Goal: Task Accomplishment & Management: Manage account settings

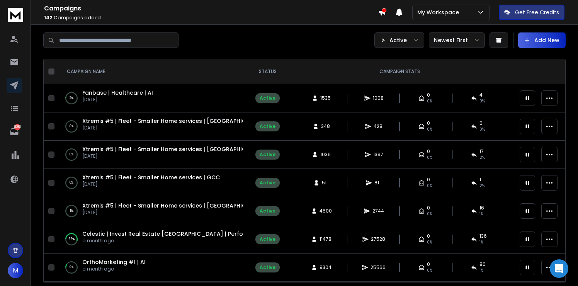
click at [92, 37] on input at bounding box center [110, 39] width 135 height 15
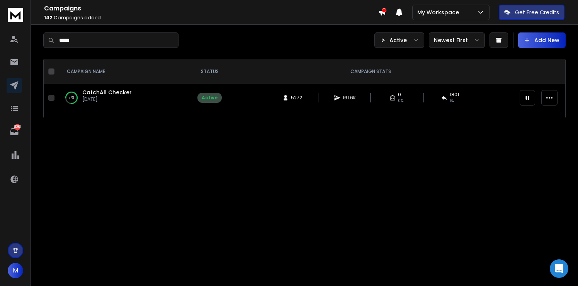
type input "*****"
click at [112, 92] on span "CatchAll Checker" at bounding box center [106, 92] width 49 height 8
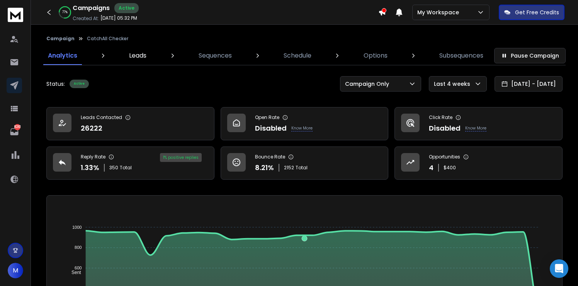
click at [140, 56] on p "Leads" at bounding box center [137, 55] width 17 height 9
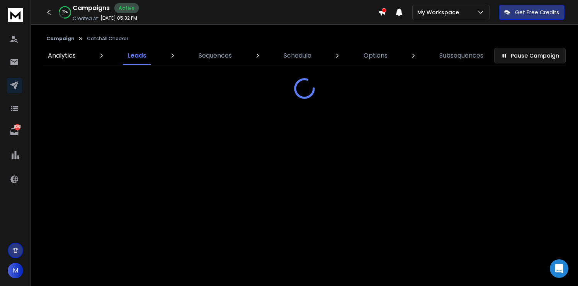
click at [66, 58] on p "Analytics" at bounding box center [62, 55] width 28 height 9
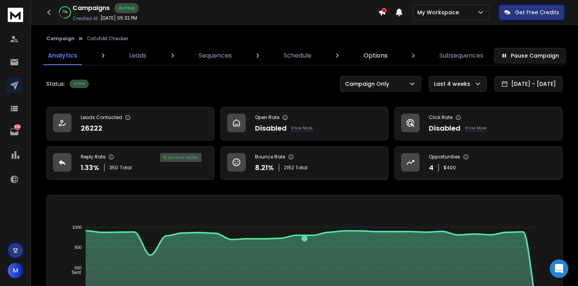
click at [370, 55] on p "Options" at bounding box center [375, 55] width 24 height 9
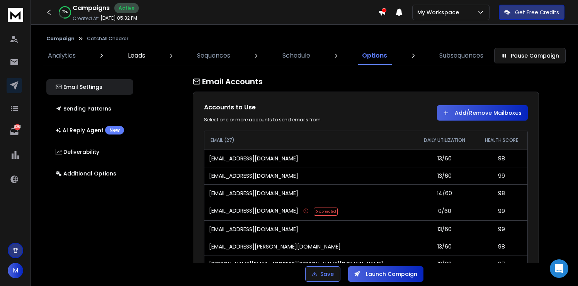
click at [142, 53] on p "Leads" at bounding box center [136, 55] width 17 height 9
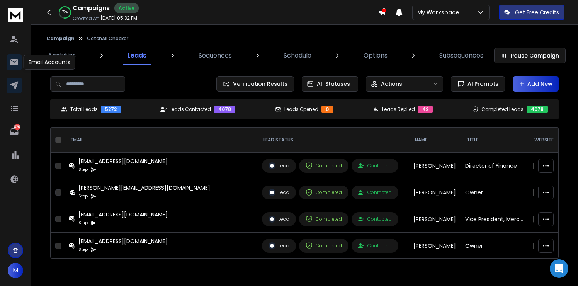
click at [15, 59] on icon at bounding box center [14, 62] width 8 height 6
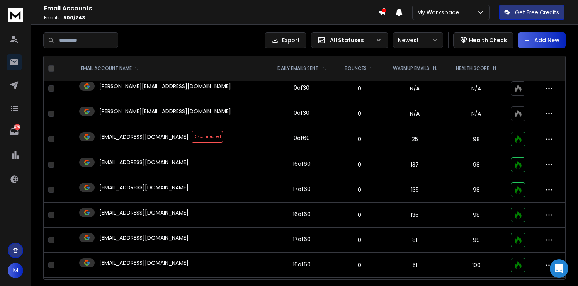
scroll to position [11777, 0]
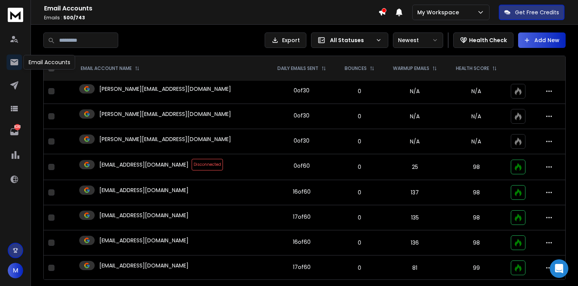
click at [366, 39] on p "All Statuses" at bounding box center [351, 40] width 42 height 8
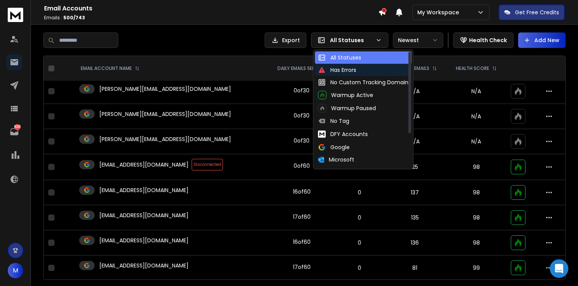
click at [340, 71] on div "Has Errors" at bounding box center [337, 70] width 38 height 8
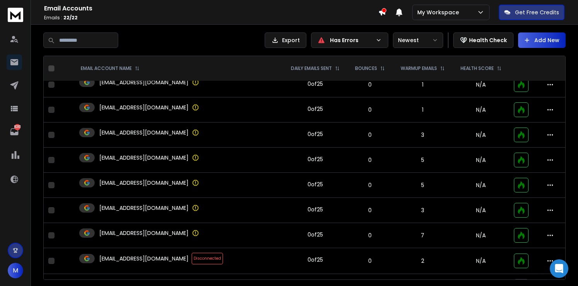
scroll to position [0, 0]
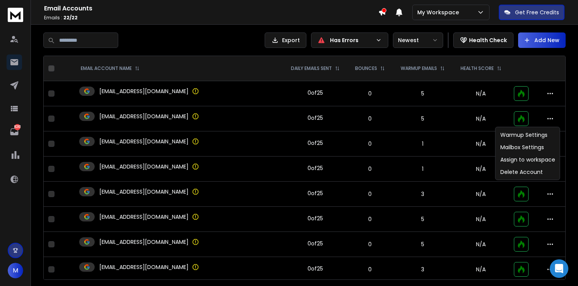
click at [546, 117] on icon at bounding box center [549, 118] width 7 height 7
click at [546, 116] on icon at bounding box center [549, 118] width 7 height 7
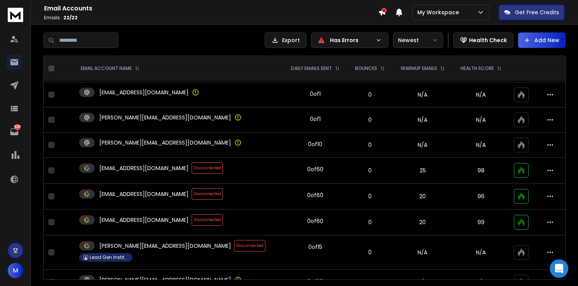
scroll to position [310, 0]
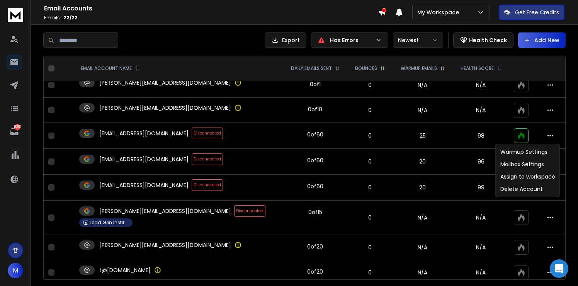
click at [547, 135] on icon at bounding box center [550, 135] width 6 height 1
click at [241, 129] on div "[EMAIL_ADDRESS][DOMAIN_NAME] Disconnected" at bounding box center [178, 133] width 199 height 12
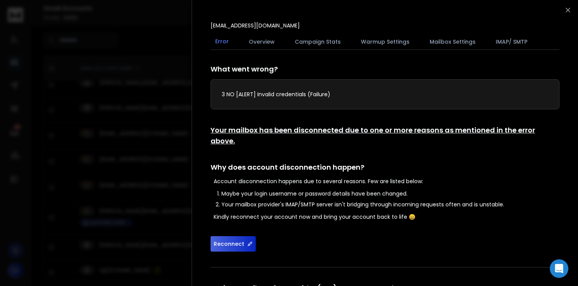
click at [230, 236] on button "Reconnect" at bounding box center [232, 243] width 45 height 15
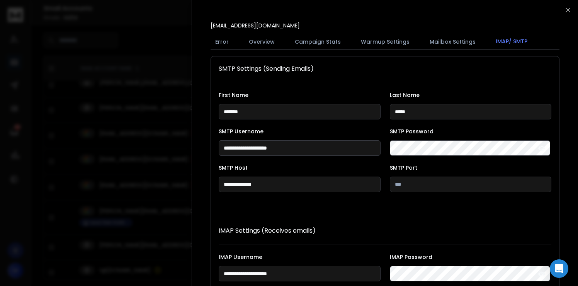
click at [155, 243] on div at bounding box center [289, 143] width 578 height 286
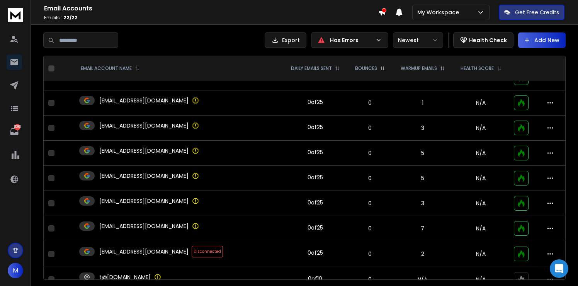
scroll to position [0, 0]
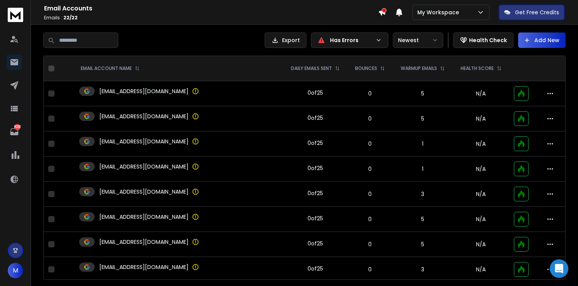
click at [152, 97] on td "[EMAIL_ADDRESS][DOMAIN_NAME]" at bounding box center [179, 93] width 208 height 25
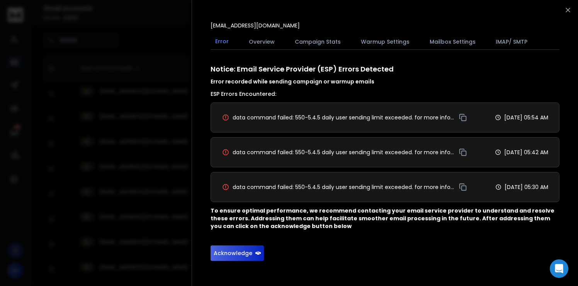
click at [234, 253] on button "Acknowledge" at bounding box center [236, 252] width 53 height 15
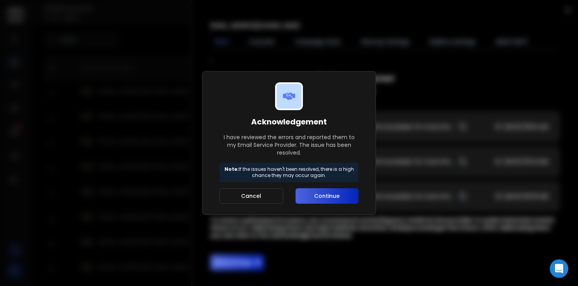
click at [305, 196] on button "Continue" at bounding box center [326, 195] width 63 height 15
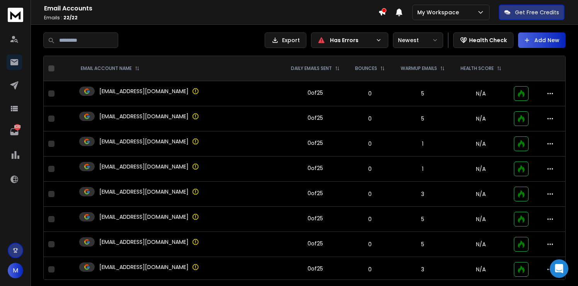
click at [217, 98] on td "[EMAIL_ADDRESS][DOMAIN_NAME]" at bounding box center [179, 93] width 208 height 25
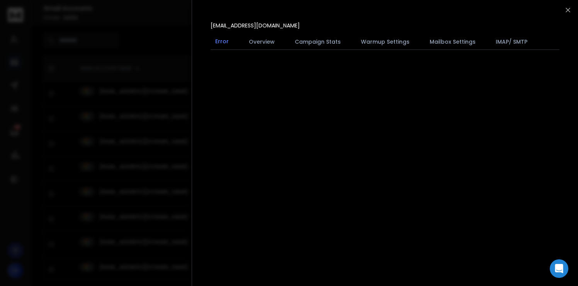
click at [142, 130] on div at bounding box center [289, 143] width 578 height 286
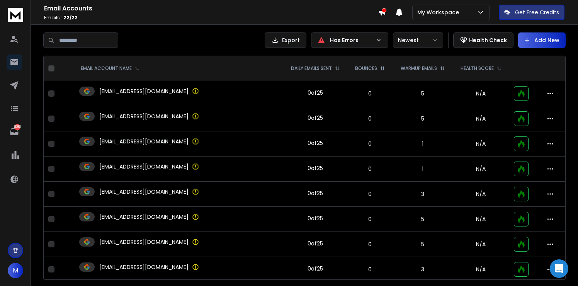
click at [146, 113] on p "[EMAIL_ADDRESS][DOMAIN_NAME]" at bounding box center [143, 116] width 89 height 8
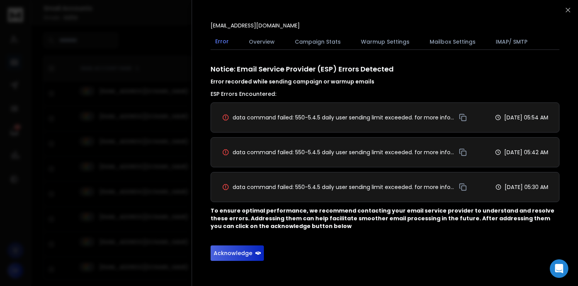
click at [237, 254] on button "Acknowledge" at bounding box center [236, 252] width 53 height 15
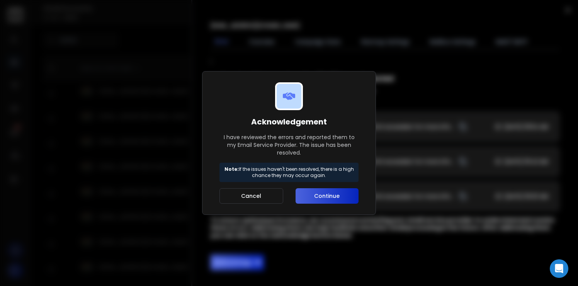
click at [301, 197] on button "Continue" at bounding box center [326, 195] width 63 height 15
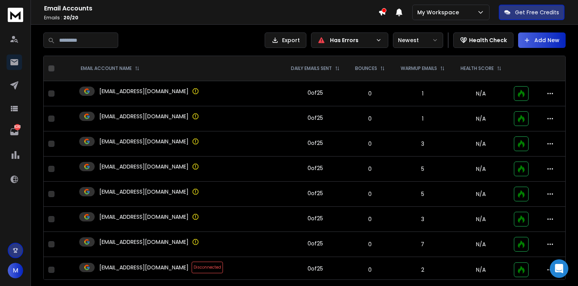
click at [224, 120] on div "[EMAIL_ADDRESS][DOMAIN_NAME]" at bounding box center [178, 116] width 199 height 9
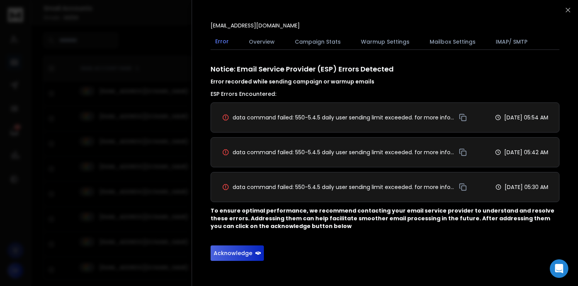
click at [246, 248] on button "Acknowledge" at bounding box center [236, 252] width 53 height 15
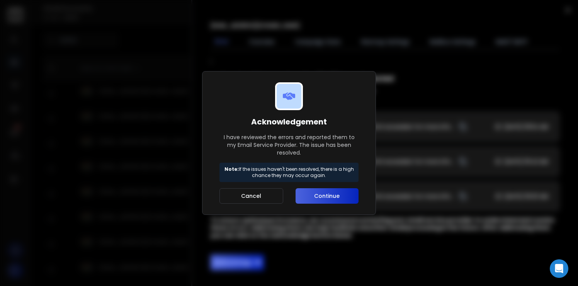
click at [323, 194] on button "Continue" at bounding box center [326, 195] width 63 height 15
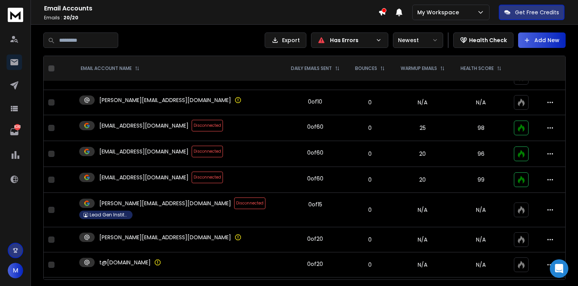
scroll to position [282, 0]
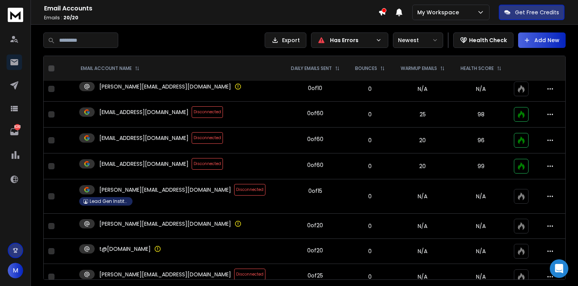
click at [222, 112] on div "[EMAIL_ADDRESS][DOMAIN_NAME] Disconnected" at bounding box center [178, 112] width 199 height 12
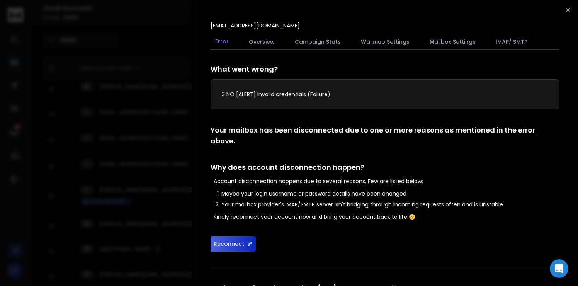
click at [240, 236] on button "Reconnect" at bounding box center [232, 243] width 45 height 15
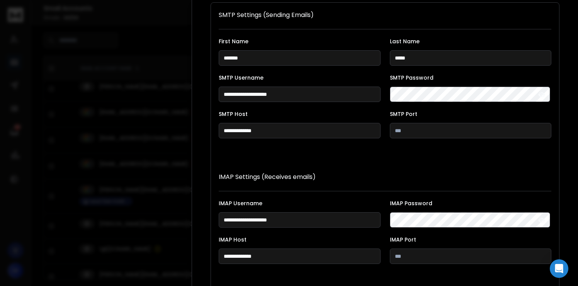
scroll to position [157, 0]
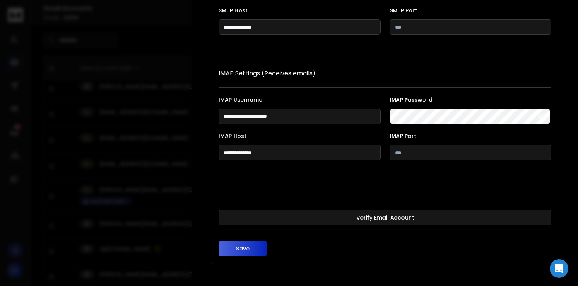
click at [255, 249] on button "Save" at bounding box center [243, 248] width 48 height 15
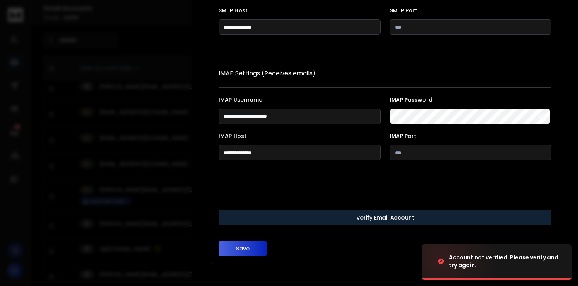
click at [345, 219] on button "Verify Email Account" at bounding box center [385, 217] width 332 height 15
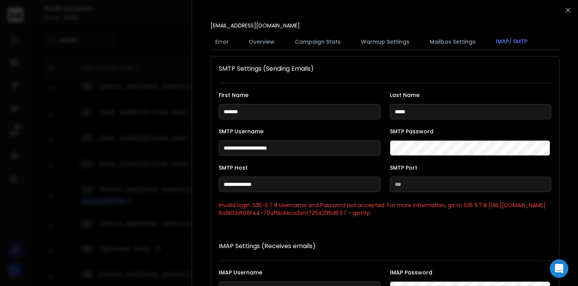
scroll to position [180, 0]
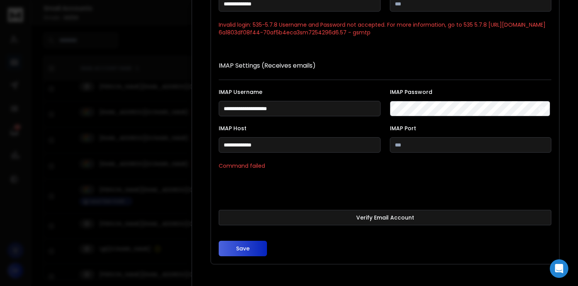
click at [259, 246] on button "Save" at bounding box center [243, 248] width 48 height 15
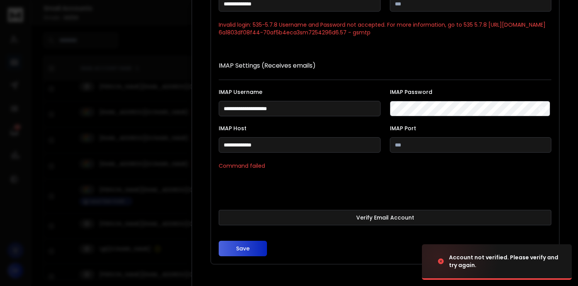
click at [176, 211] on div at bounding box center [289, 143] width 578 height 286
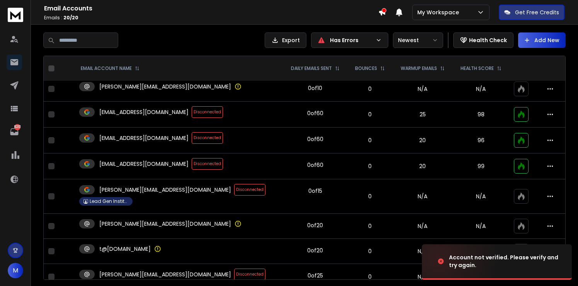
click at [245, 135] on div "[EMAIL_ADDRESS][DOMAIN_NAME] Disconnected" at bounding box center [178, 138] width 199 height 12
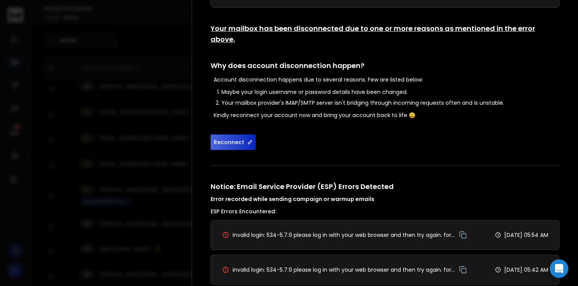
scroll to position [119, 0]
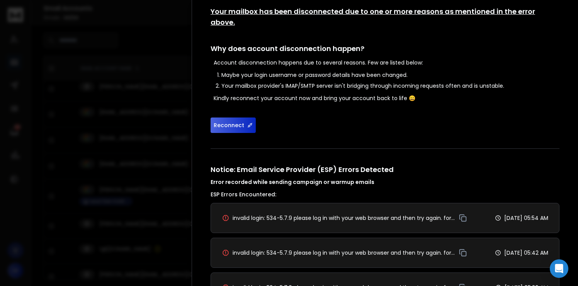
click at [243, 119] on button "Reconnect" at bounding box center [232, 124] width 45 height 15
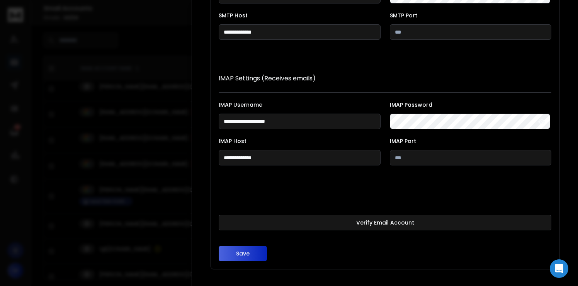
scroll to position [157, 0]
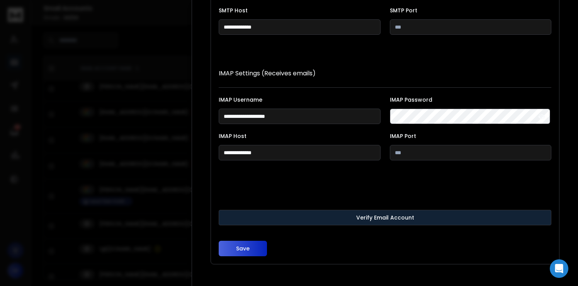
click at [331, 213] on button "Verify Email Account" at bounding box center [385, 217] width 332 height 15
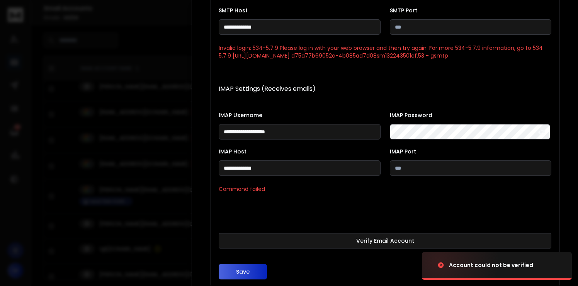
click at [152, 230] on div at bounding box center [289, 143] width 578 height 286
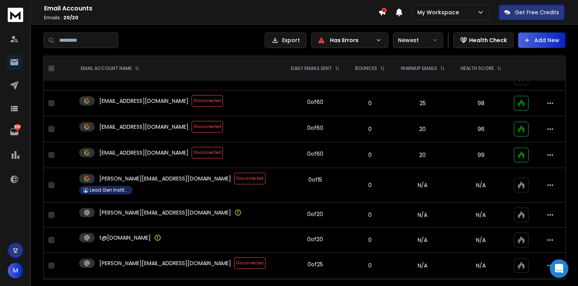
scroll to position [323, 0]
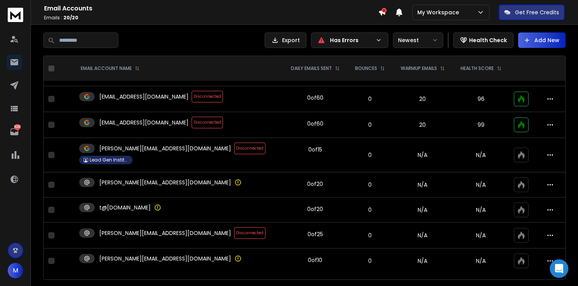
click at [233, 234] on div "[PERSON_NAME][EMAIL_ADDRESS][DOMAIN_NAME] Disconnected" at bounding box center [178, 233] width 199 height 12
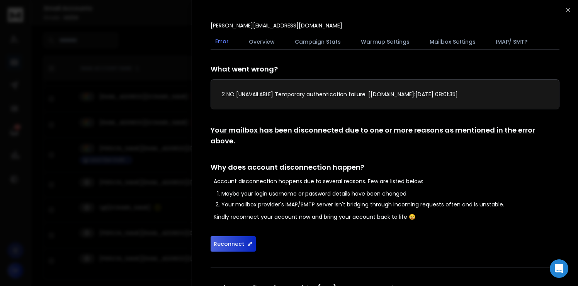
scroll to position [10, 0]
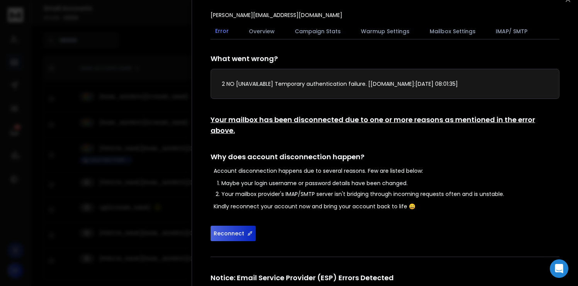
click at [234, 226] on button "Reconnect" at bounding box center [232, 233] width 45 height 15
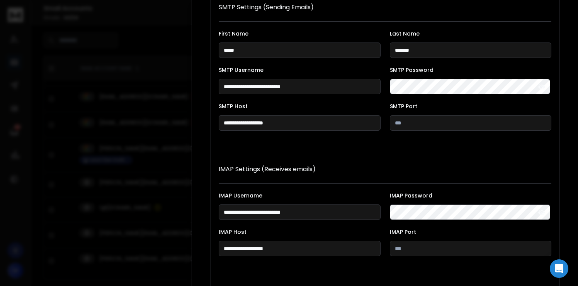
scroll to position [157, 0]
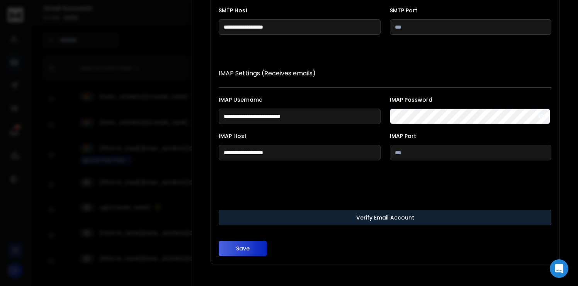
click at [268, 213] on button "Verify Email Account" at bounding box center [385, 217] width 332 height 15
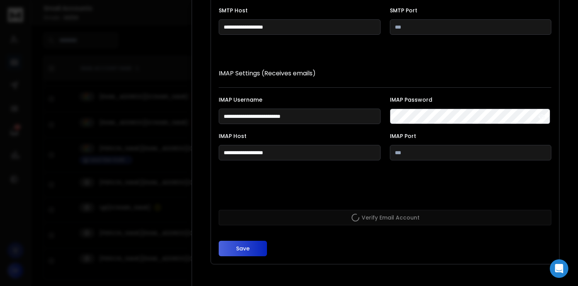
click at [162, 239] on div at bounding box center [289, 143] width 578 height 286
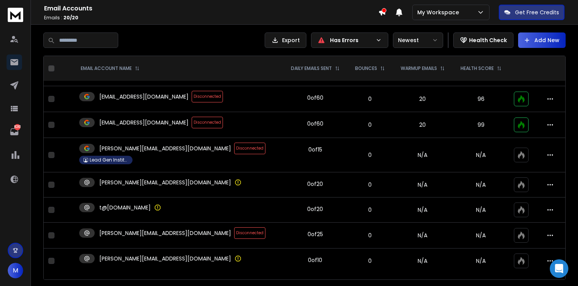
click at [51, 233] on button "button" at bounding box center [51, 235] width 6 height 6
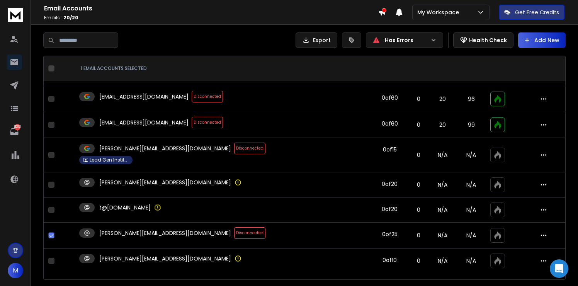
click at [540, 232] on icon at bounding box center [543, 235] width 7 height 7
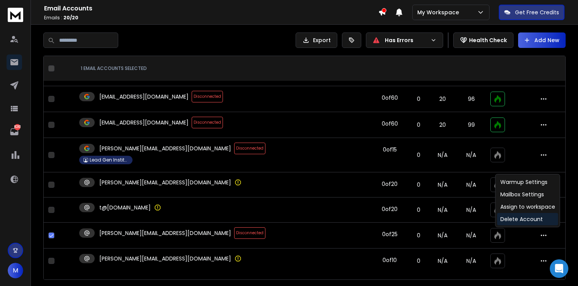
click at [534, 221] on div "Delete Account" at bounding box center [527, 219] width 61 height 12
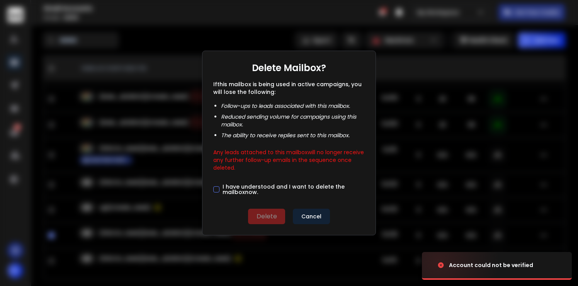
click at [258, 184] on label "I have understood and I want to delete the mailbox now." at bounding box center [293, 189] width 142 height 11
click at [219, 186] on button "I have understood and I want to delete the mailbox now." at bounding box center [216, 189] width 6 height 6
click at [259, 214] on button "Delete" at bounding box center [266, 216] width 37 height 15
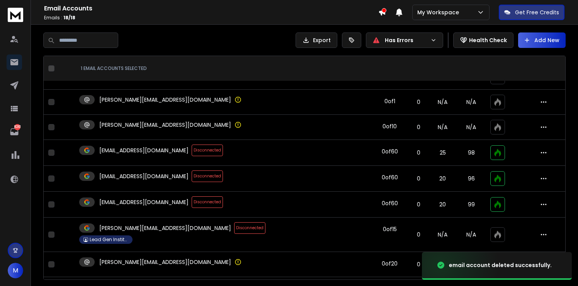
scroll to position [272, 0]
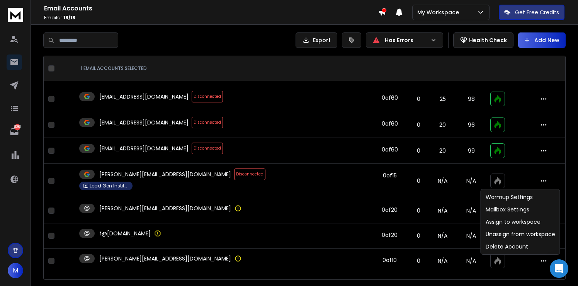
click at [542, 181] on icon at bounding box center [544, 180] width 6 height 1
click at [510, 248] on div "Delete Account" at bounding box center [520, 246] width 76 height 12
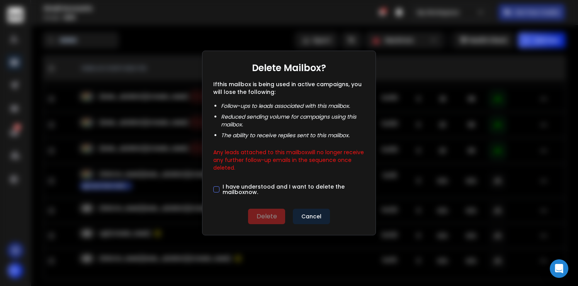
click at [229, 193] on label "I have understood and I want to delete the mailbox now." at bounding box center [293, 189] width 142 height 11
click at [219, 192] on button "I have understood and I want to delete the mailbox now." at bounding box center [216, 189] width 6 height 6
click at [253, 219] on button "Delete" at bounding box center [266, 216] width 37 height 15
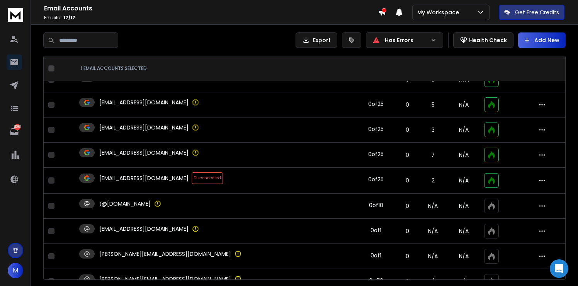
scroll to position [0, 0]
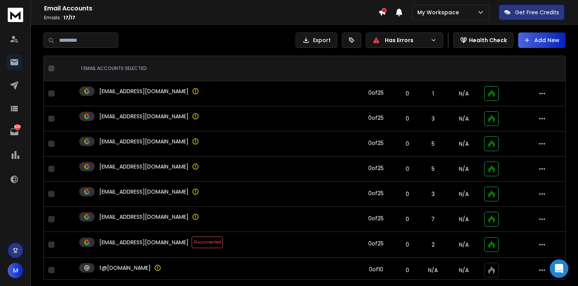
click at [256, 34] on div at bounding box center [167, 39] width 248 height 15
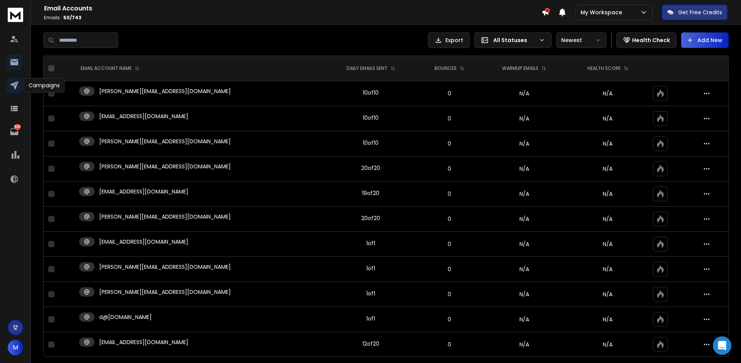
click at [15, 84] on icon at bounding box center [14, 85] width 9 height 9
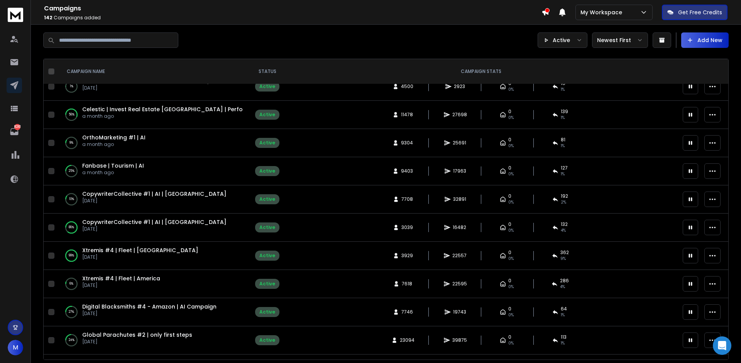
scroll to position [127, 0]
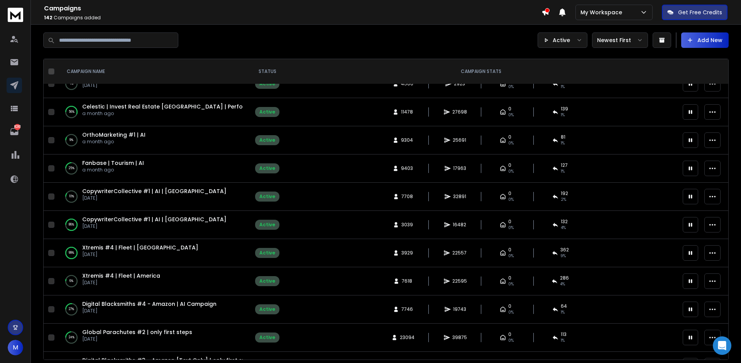
click at [212, 304] on span "Digital Blacksmiths #4 - Amazon | AI Campaign" at bounding box center [149, 304] width 134 height 8
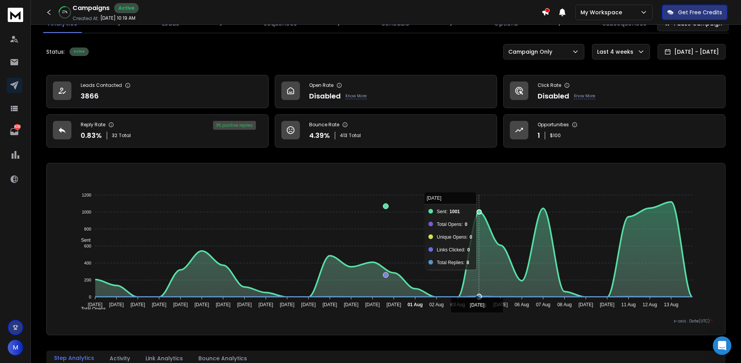
scroll to position [33, 0]
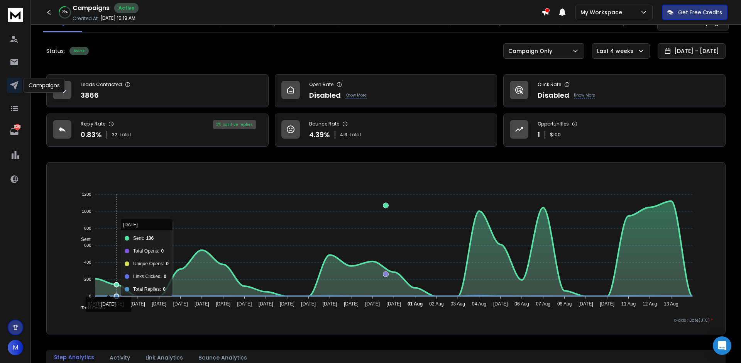
click at [13, 87] on icon at bounding box center [14, 85] width 9 height 9
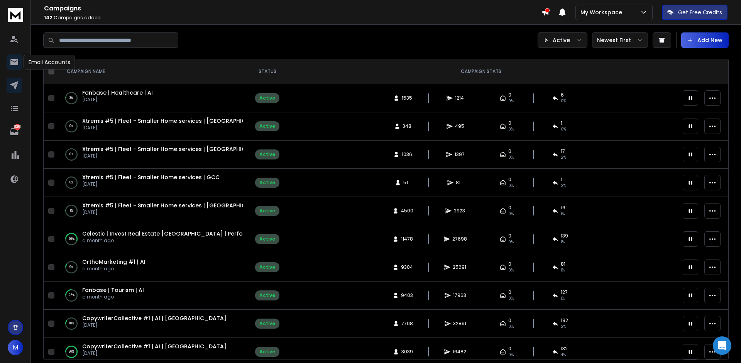
click at [13, 60] on icon at bounding box center [14, 62] width 8 height 6
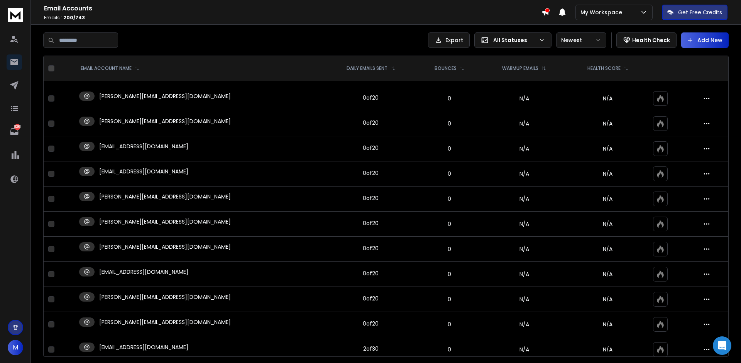
scroll to position [4764, 0]
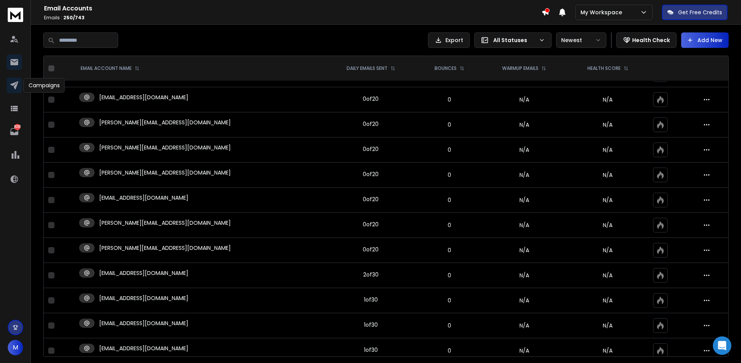
click at [8, 83] on link at bounding box center [14, 85] width 15 height 15
